Goal: Task Accomplishment & Management: Manage account settings

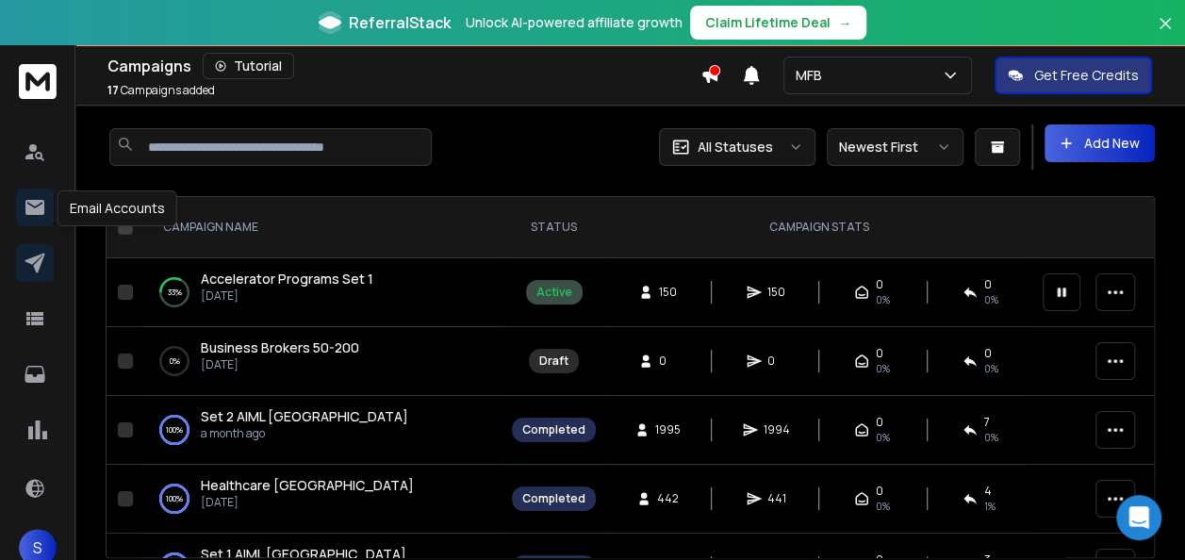
click at [33, 213] on icon at bounding box center [34, 207] width 19 height 15
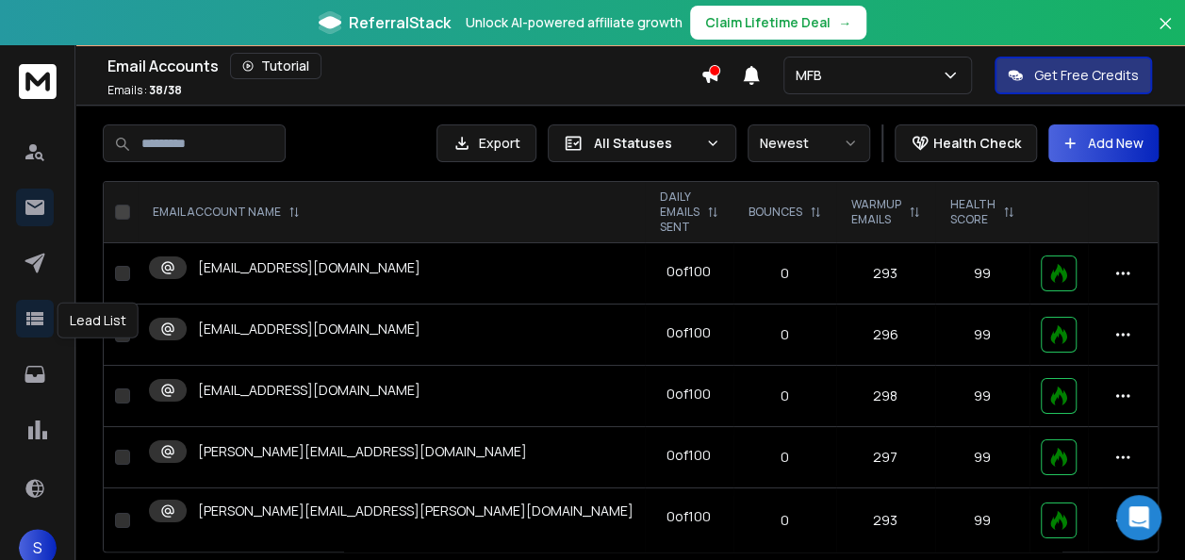
click at [43, 322] on icon at bounding box center [35, 318] width 23 height 23
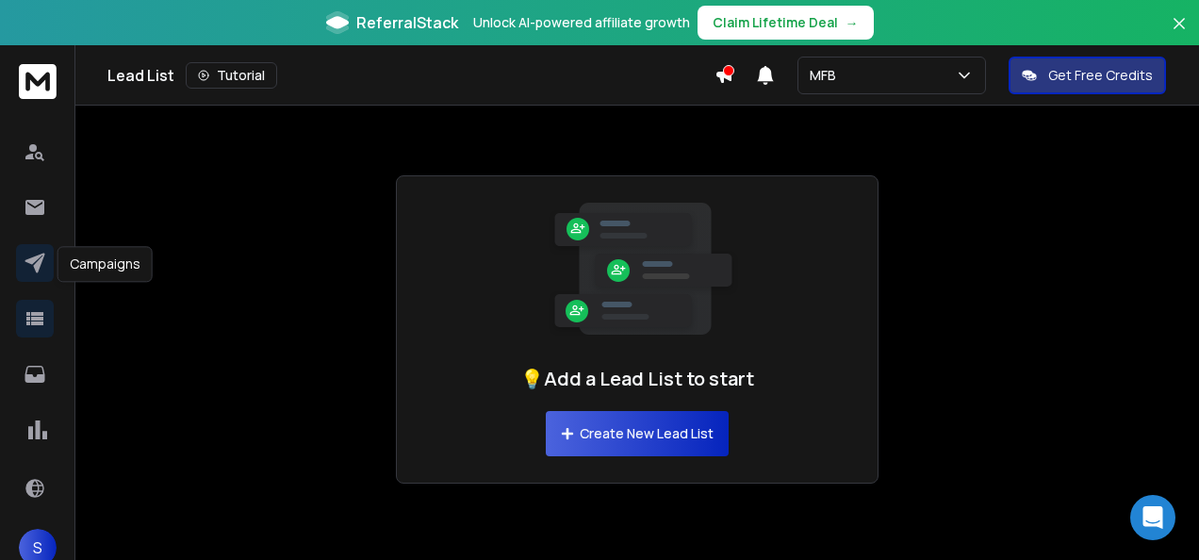
click at [41, 259] on icon at bounding box center [35, 264] width 20 height 20
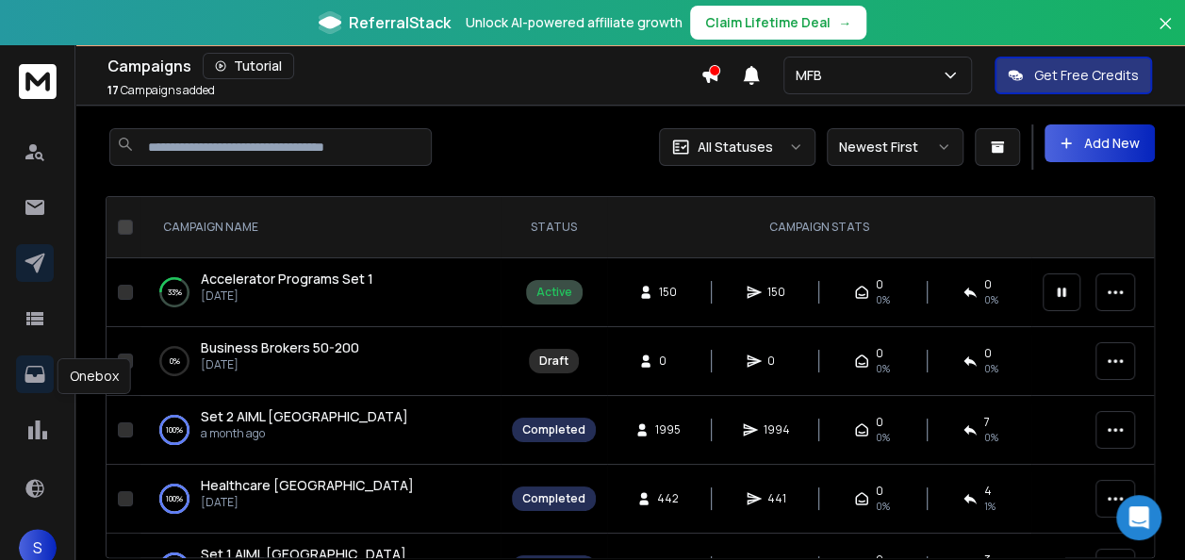
click at [37, 371] on icon at bounding box center [35, 374] width 23 height 23
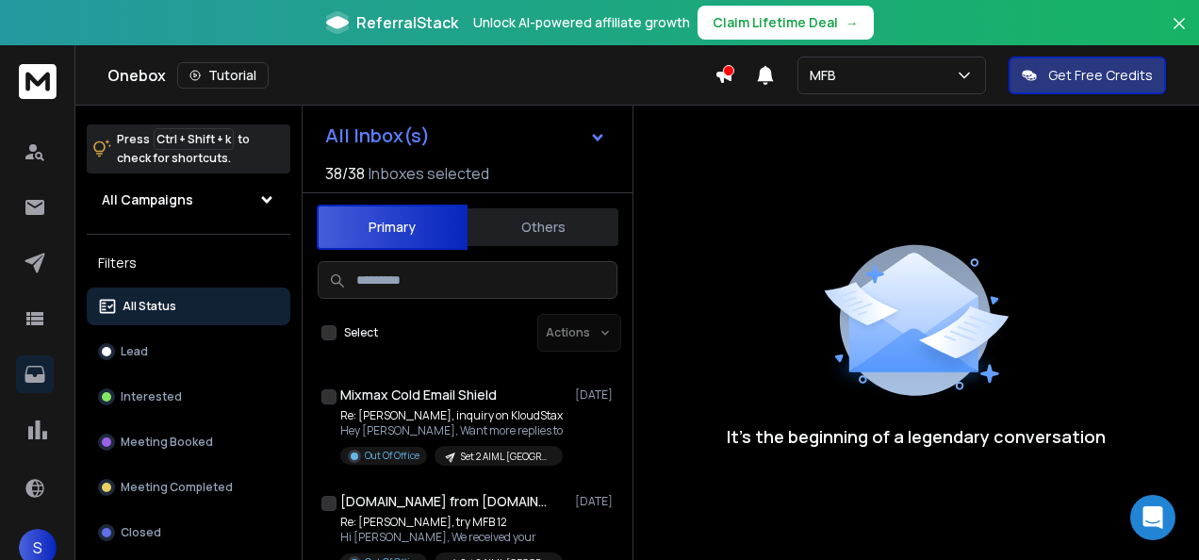
click at [533, 218] on button "Others" at bounding box center [542, 226] width 151 height 41
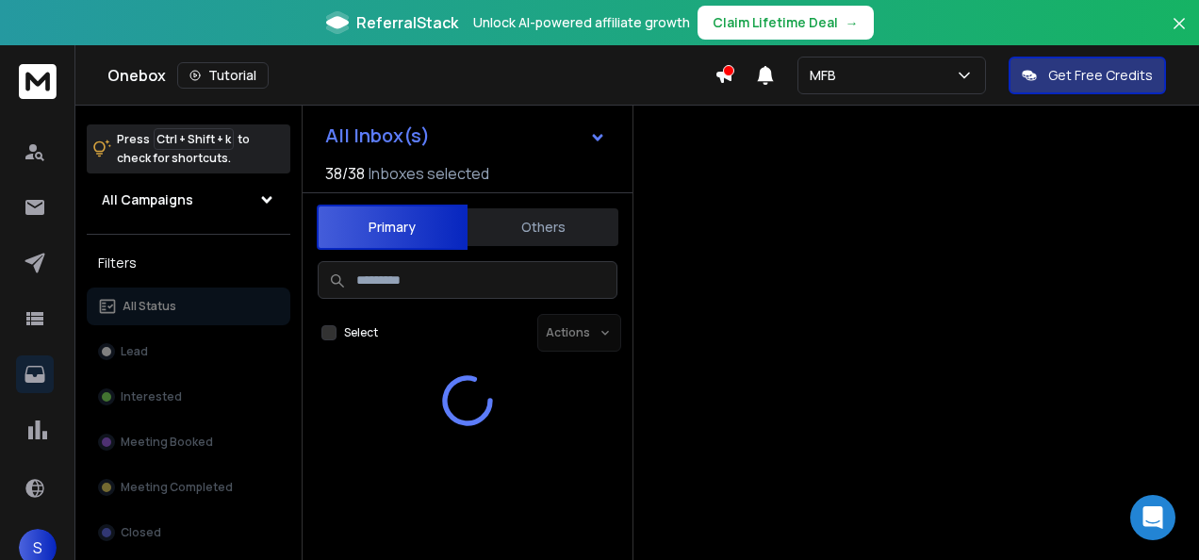
click at [395, 224] on button "Primary" at bounding box center [392, 227] width 151 height 45
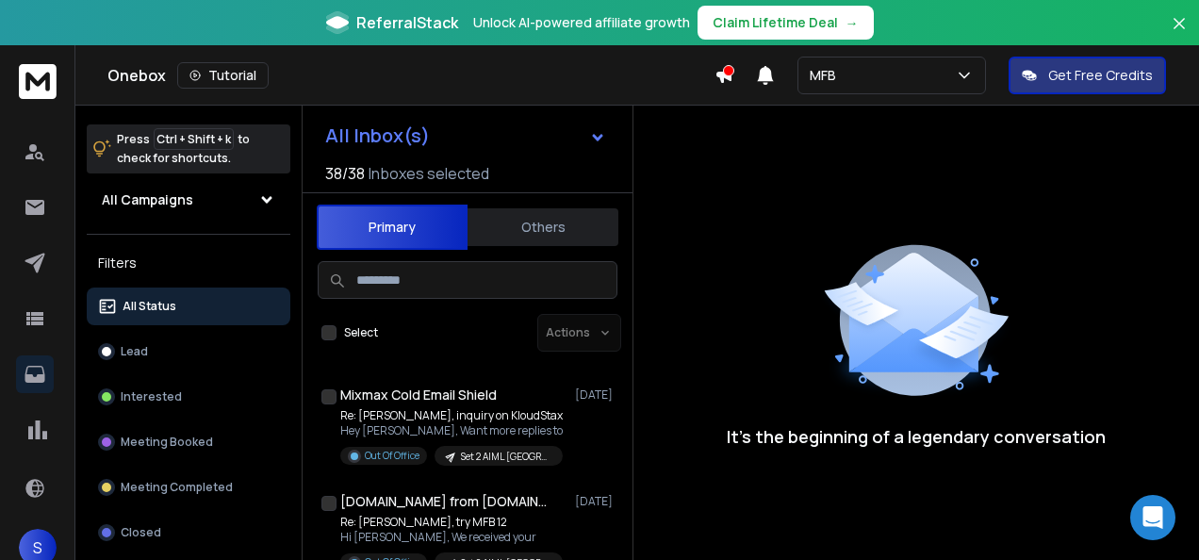
click at [405, 234] on button "Primary" at bounding box center [392, 227] width 151 height 45
click at [32, 258] on icon at bounding box center [35, 264] width 20 height 20
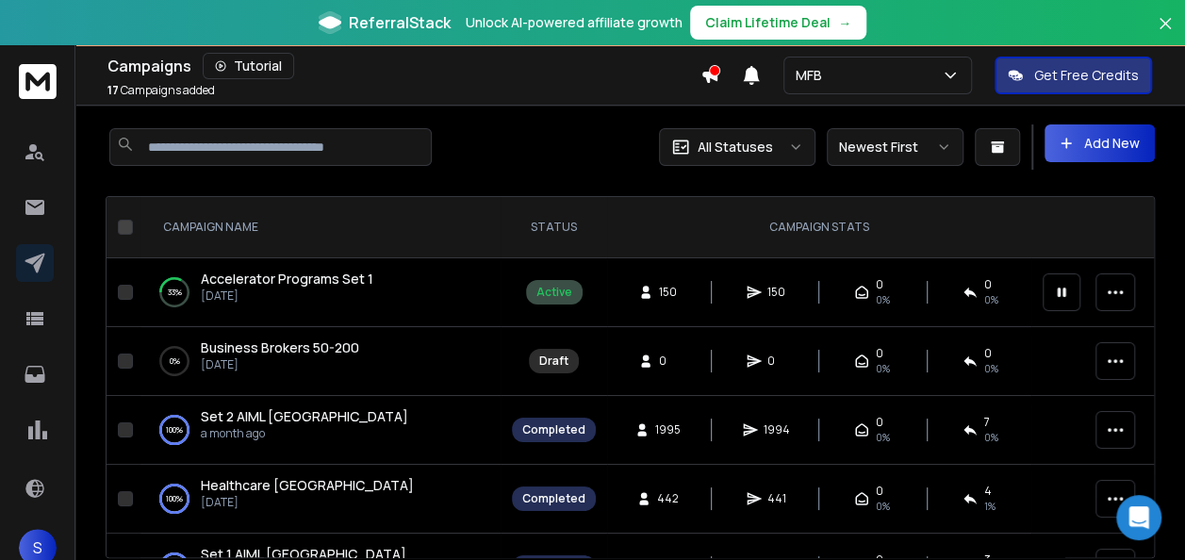
click at [332, 296] on p "[DATE]" at bounding box center [287, 295] width 172 height 15
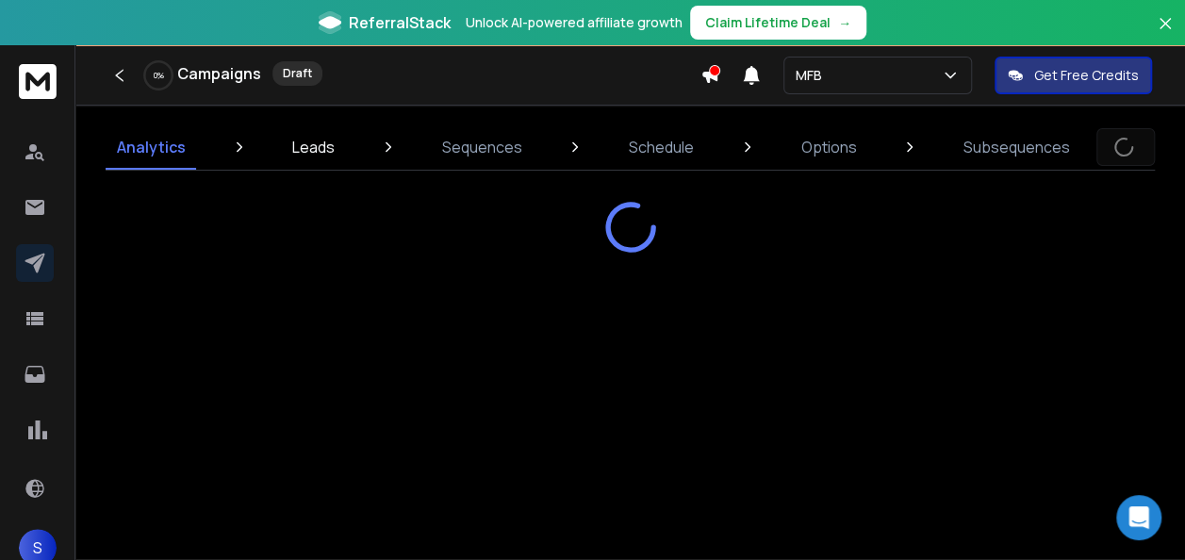
click at [326, 155] on p "Leads" at bounding box center [313, 147] width 42 height 23
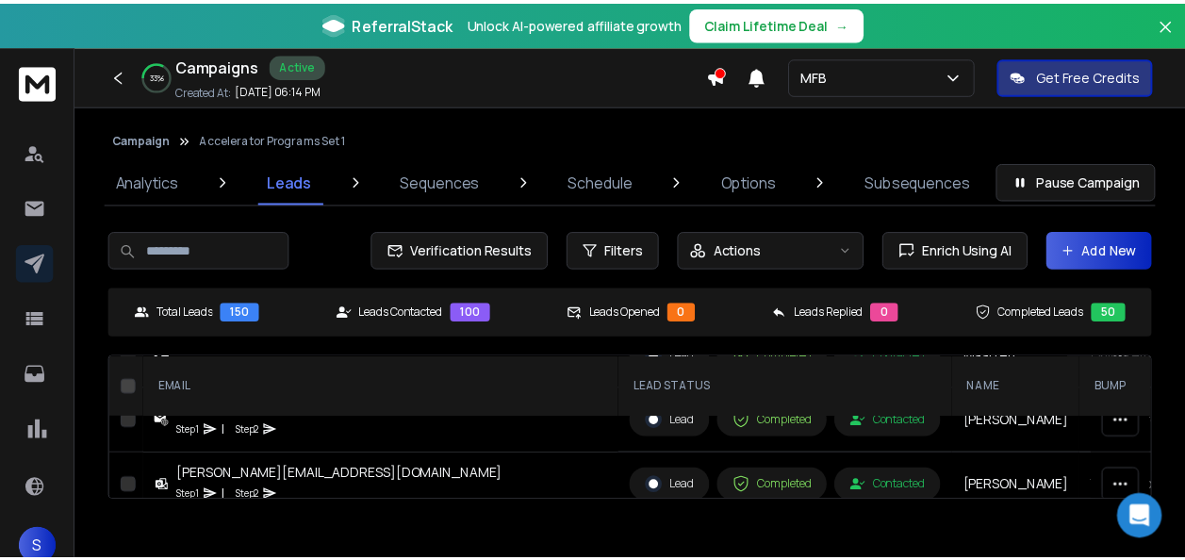
scroll to position [188, 0]
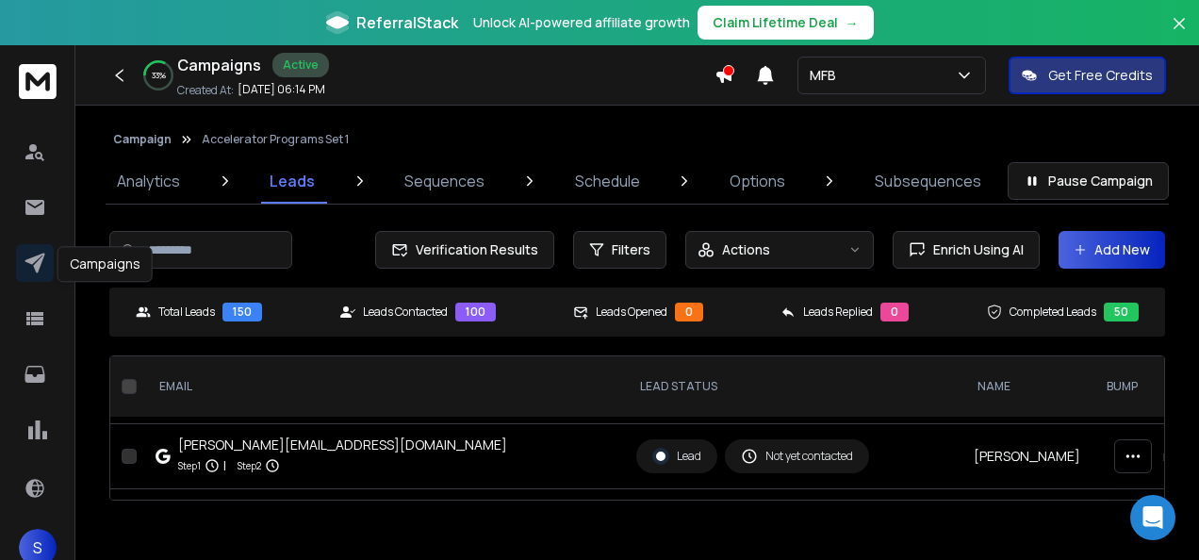
click at [40, 275] on link at bounding box center [35, 263] width 38 height 38
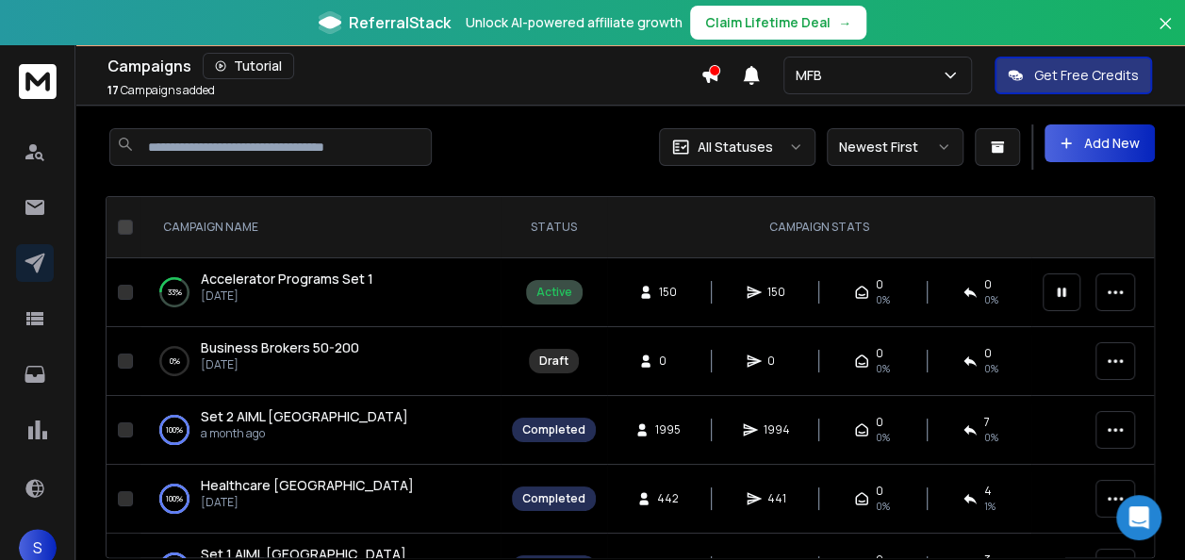
click at [340, 282] on span "Accelerator Programs Set 1" at bounding box center [287, 279] width 172 height 18
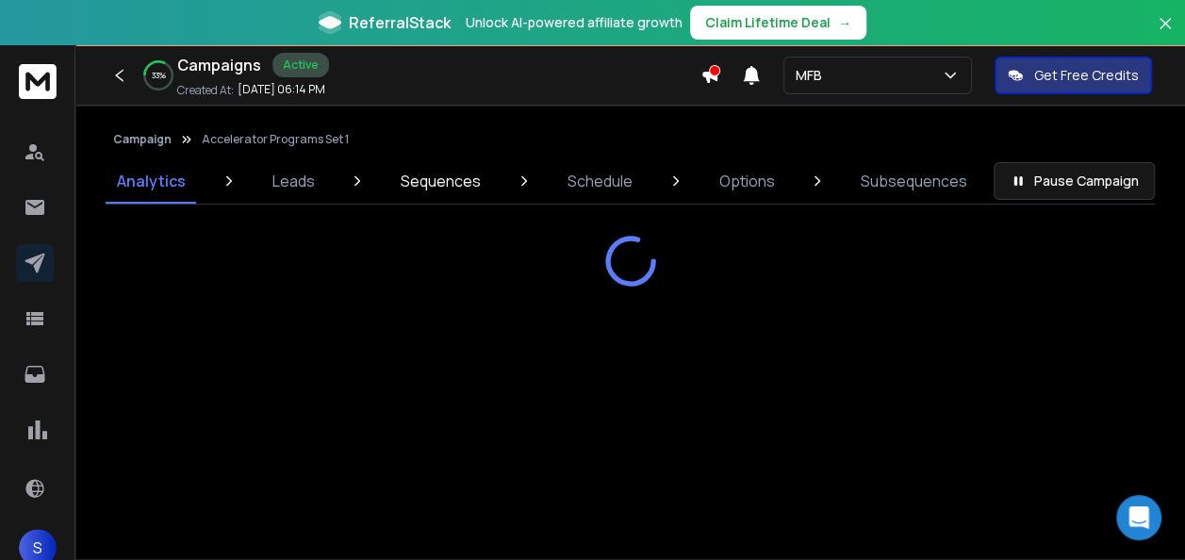
click at [435, 178] on p "Sequences" at bounding box center [441, 181] width 80 height 23
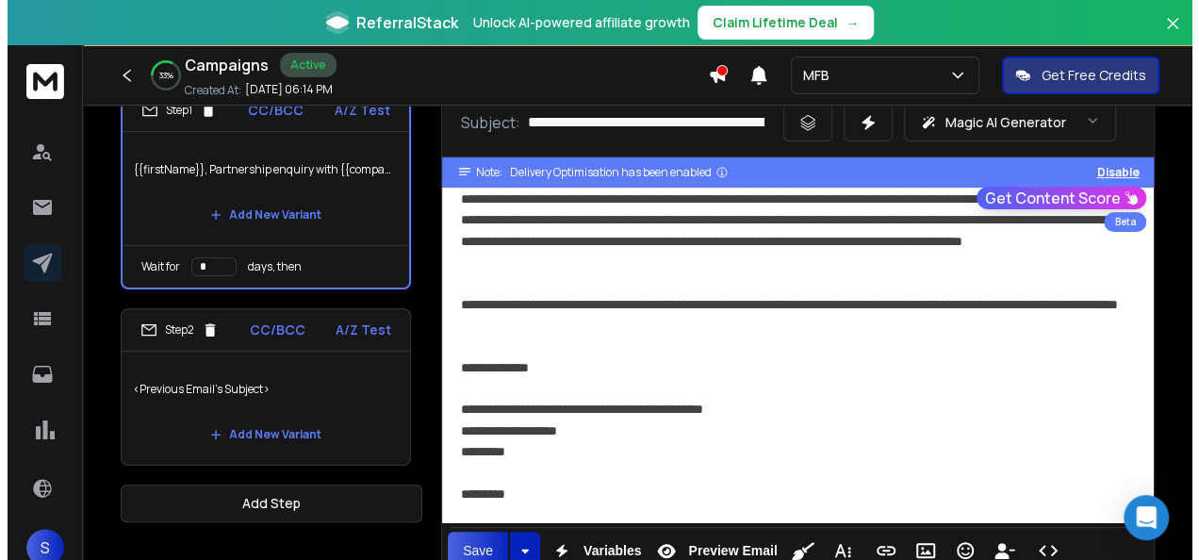
scroll to position [187, 0]
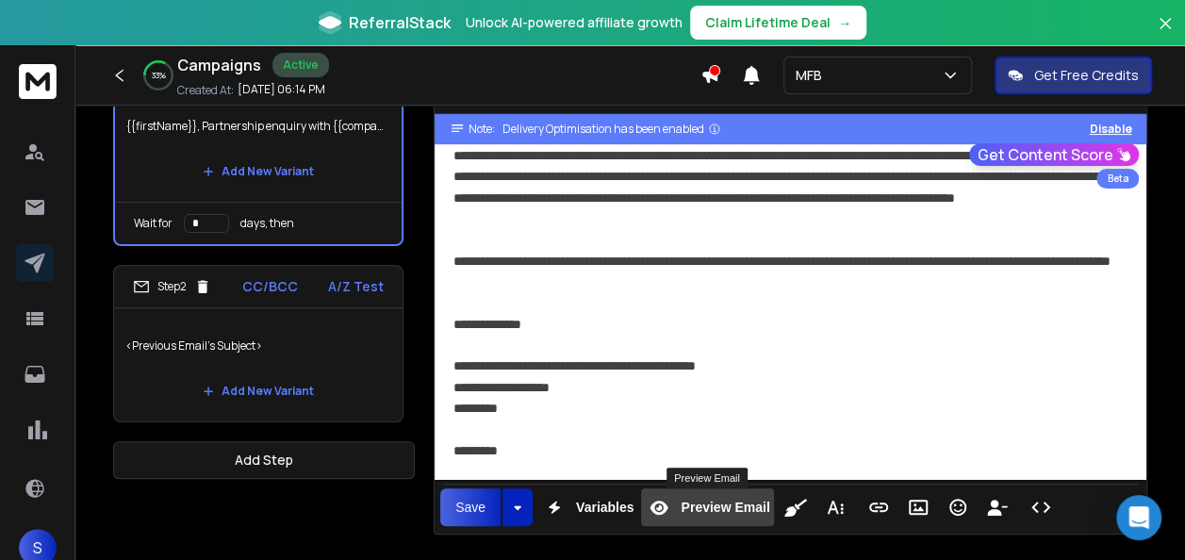
click at [712, 501] on span "Preview Email" at bounding box center [725, 507] width 96 height 16
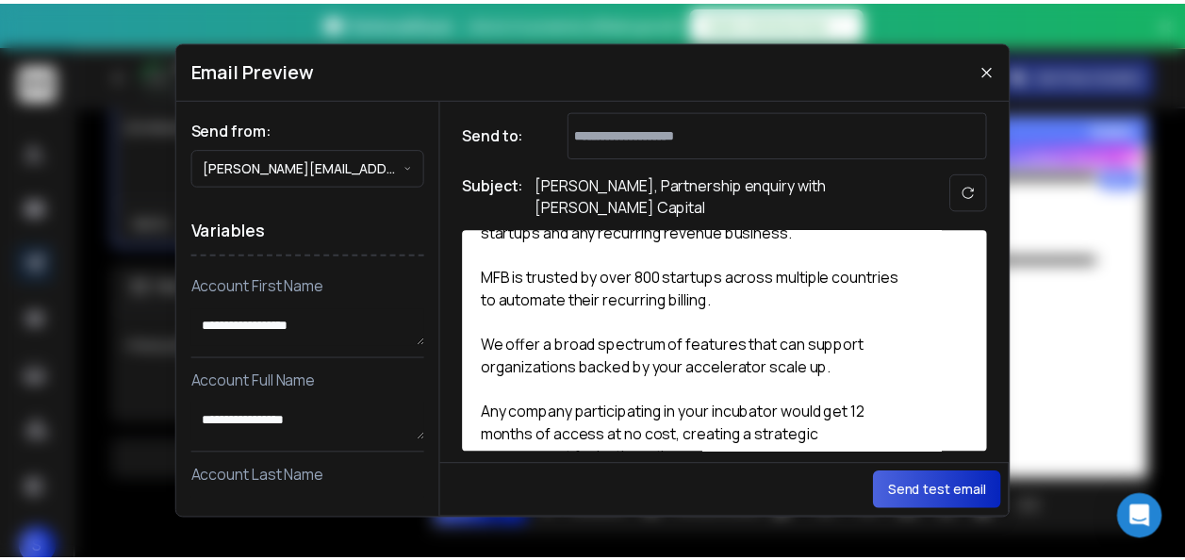
scroll to position [0, 0]
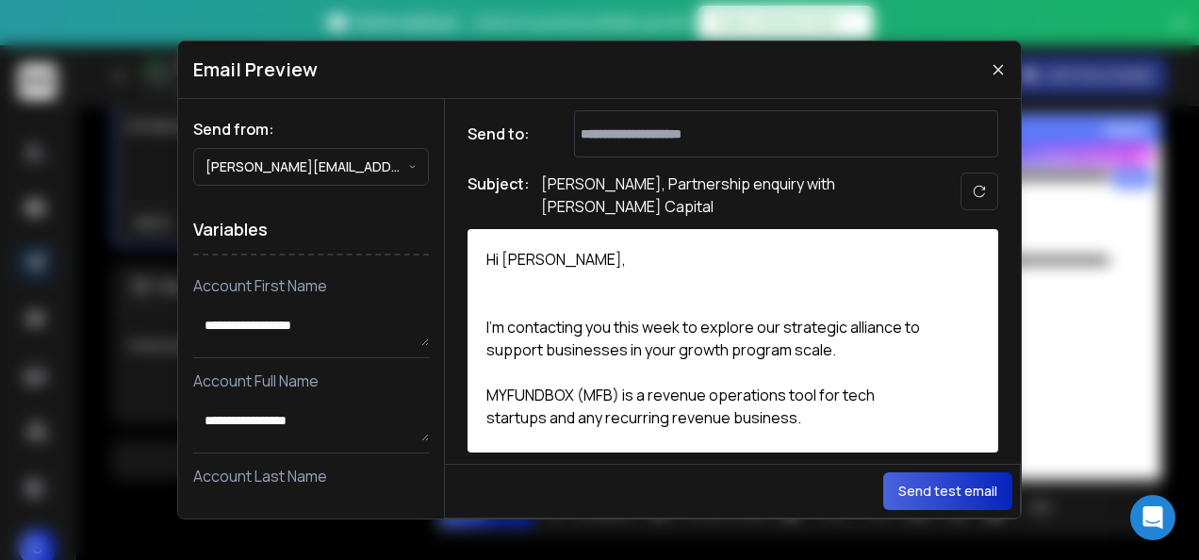
click at [993, 70] on icon at bounding box center [998, 69] width 15 height 15
